Goal: Information Seeking & Learning: Check status

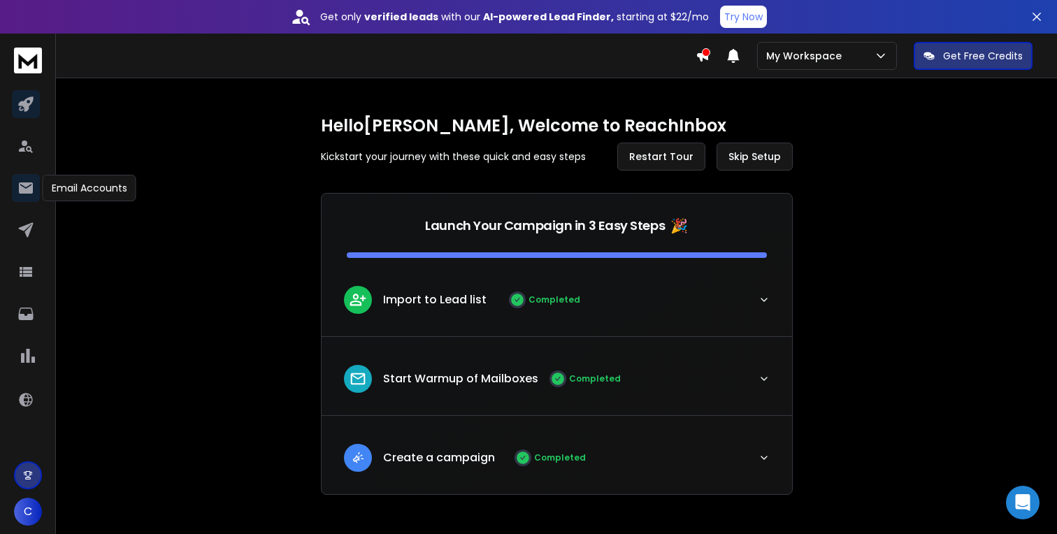
click at [31, 197] on link at bounding box center [26, 188] width 28 height 28
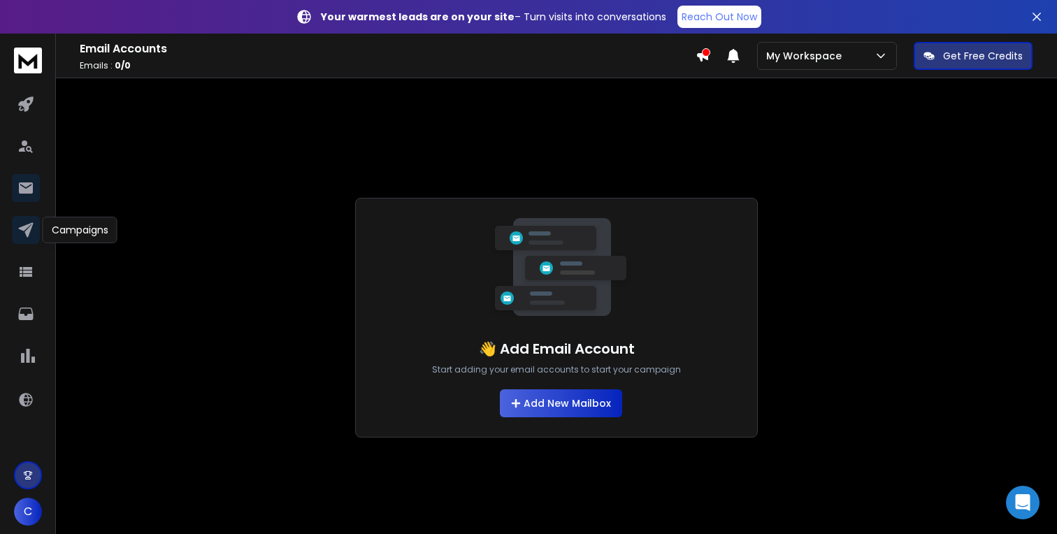
click at [24, 231] on icon at bounding box center [25, 230] width 17 height 17
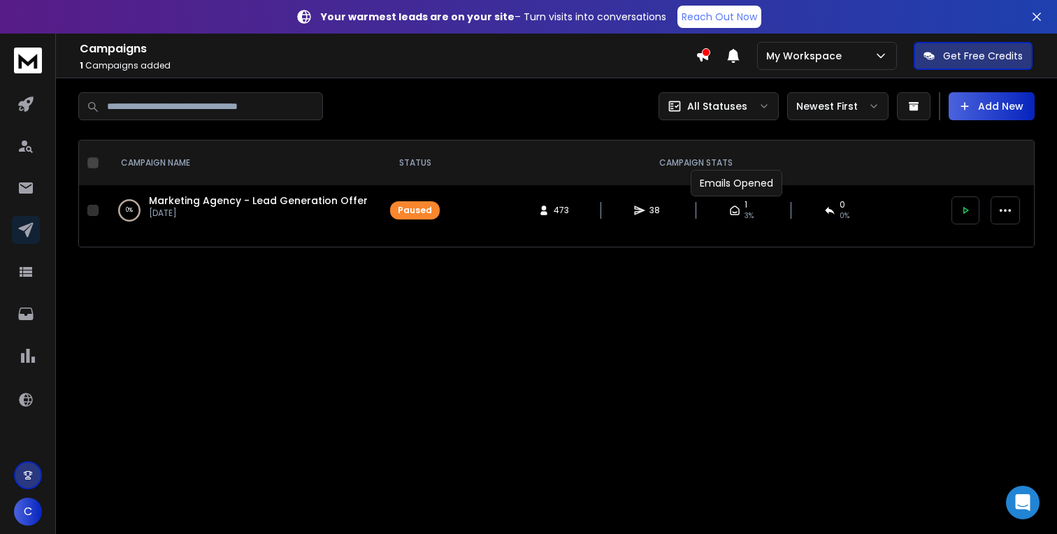
click at [737, 208] on div "1 3 %" at bounding box center [743, 210] width 42 height 22
click at [31, 323] on link at bounding box center [26, 314] width 28 height 28
click at [27, 187] on icon at bounding box center [25, 188] width 17 height 17
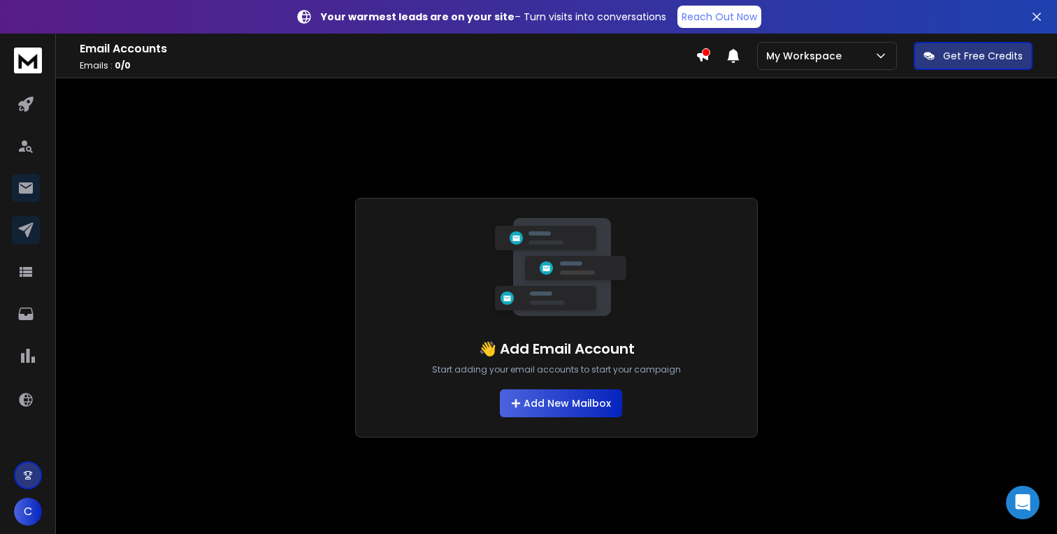
click at [36, 238] on link at bounding box center [26, 230] width 28 height 28
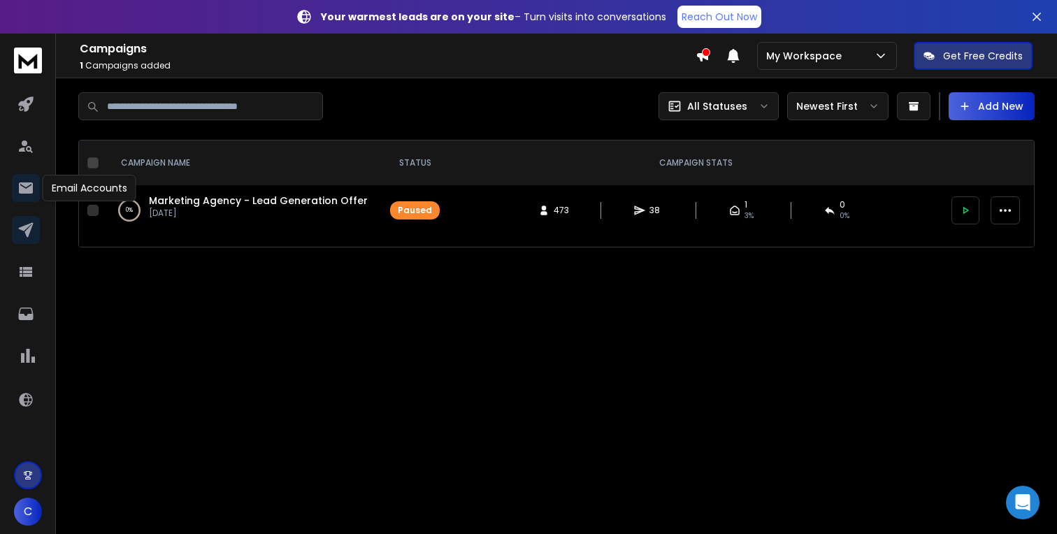
click at [12, 186] on link at bounding box center [26, 188] width 28 height 28
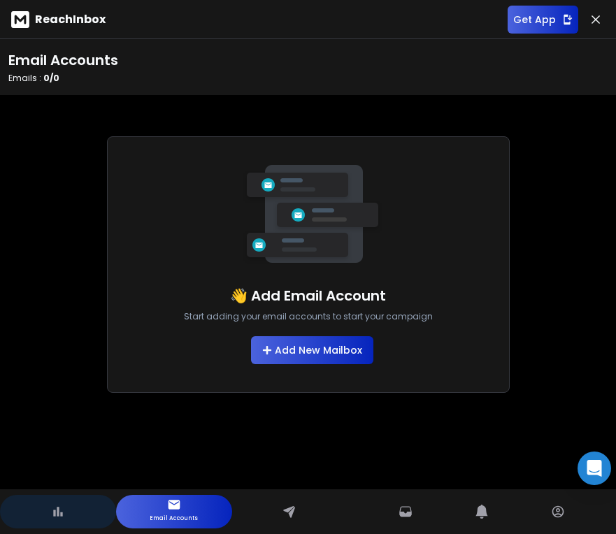
click at [62, 512] on icon at bounding box center [58, 512] width 14 height 14
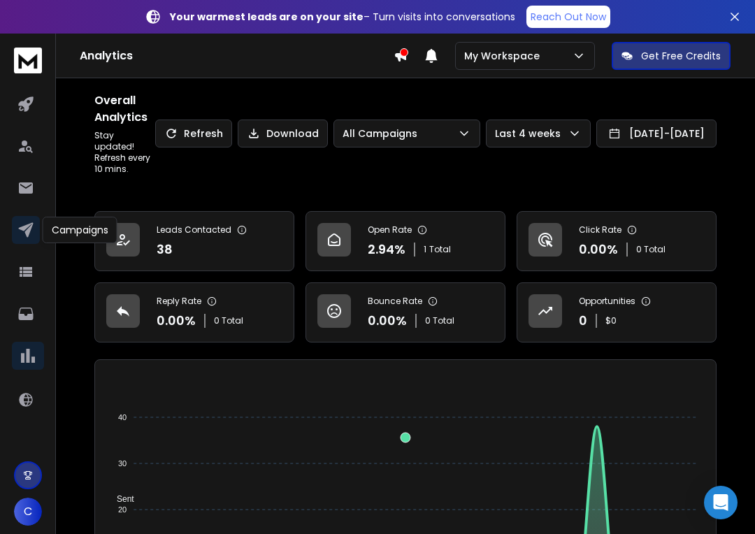
click at [18, 222] on icon at bounding box center [25, 230] width 17 height 17
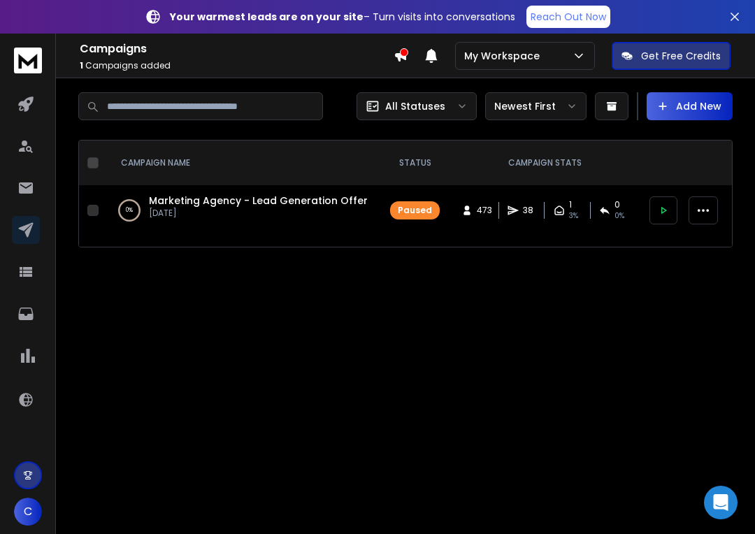
click at [234, 215] on p "6 days ago" at bounding box center [258, 213] width 219 height 11
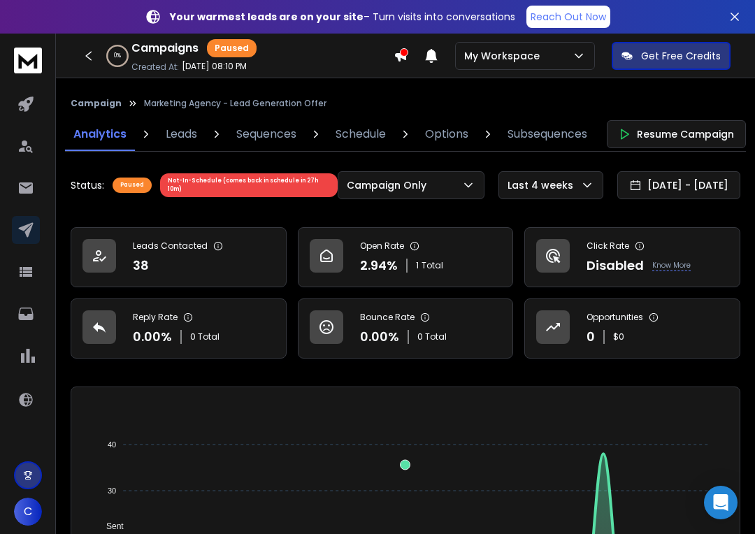
click at [365, 160] on div "Campaign Marketing Agency - Lead Generation Offer Analytics Leads Sequences Sch…" at bounding box center [405, 520] width 681 height 856
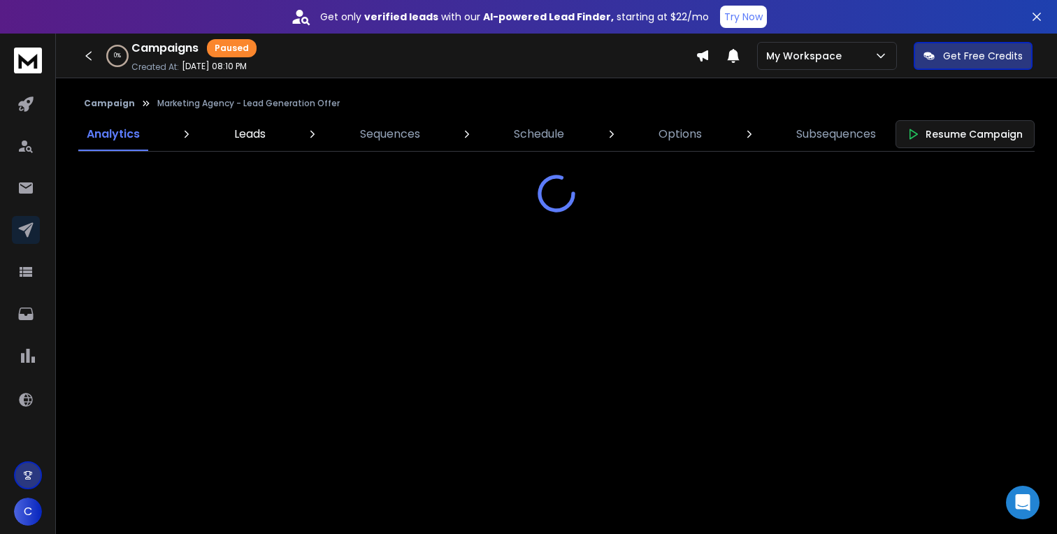
click at [256, 150] on link "Leads" at bounding box center [250, 134] width 48 height 34
click at [254, 145] on link "Leads" at bounding box center [250, 134] width 48 height 34
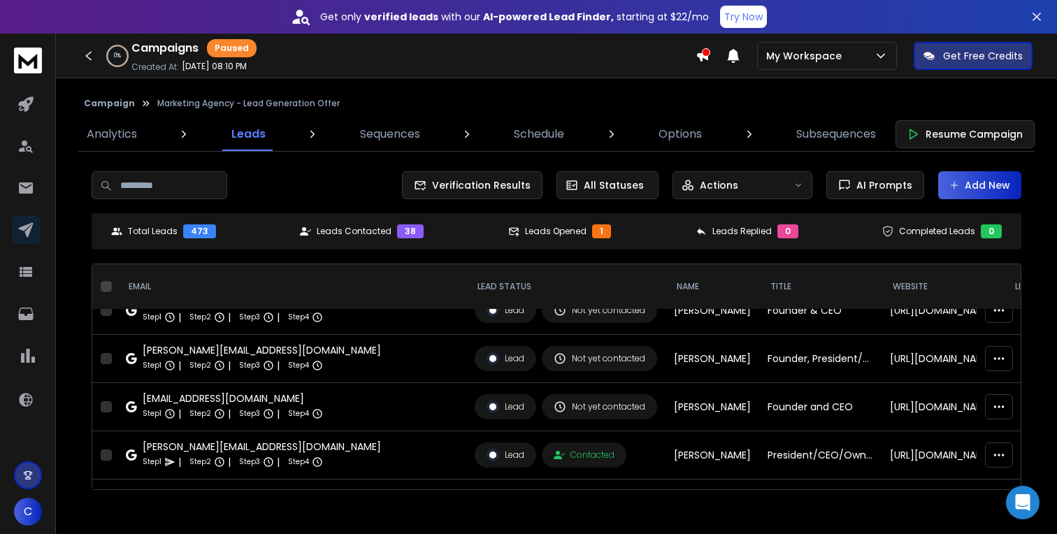
scroll to position [2602, 0]
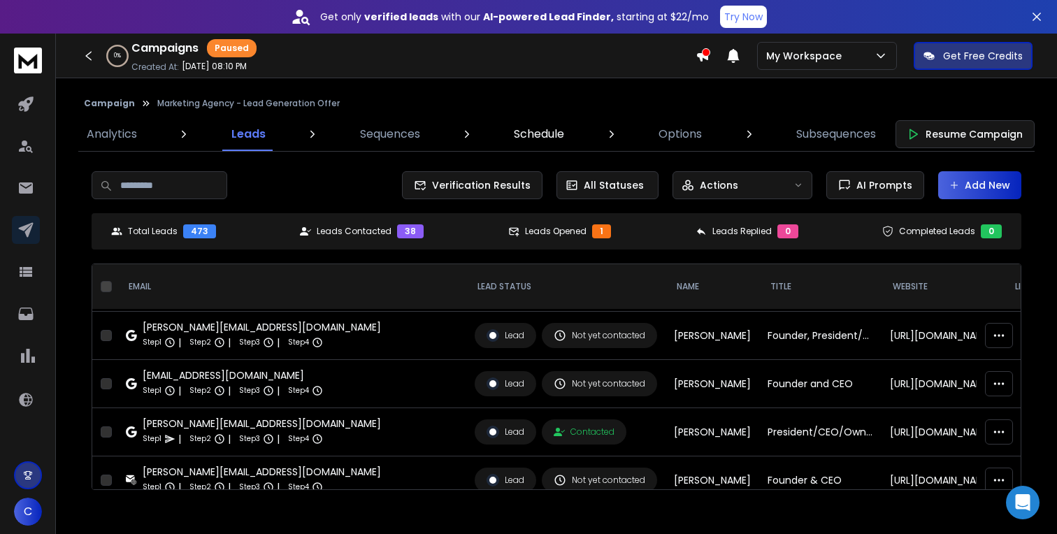
click at [514, 138] on p "Schedule" at bounding box center [539, 134] width 50 height 17
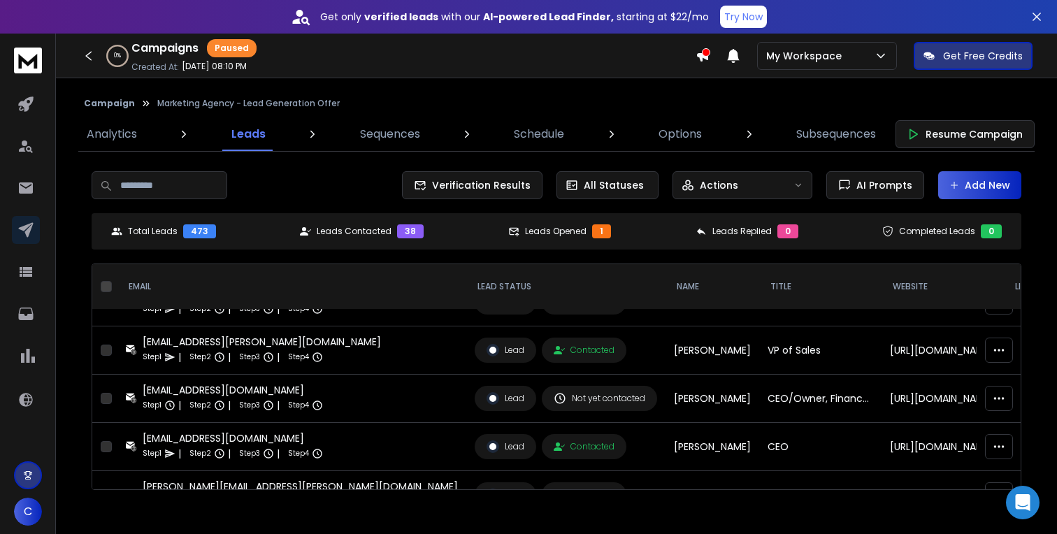
scroll to position [34, 0]
